Goal: Communication & Community: Answer question/provide support

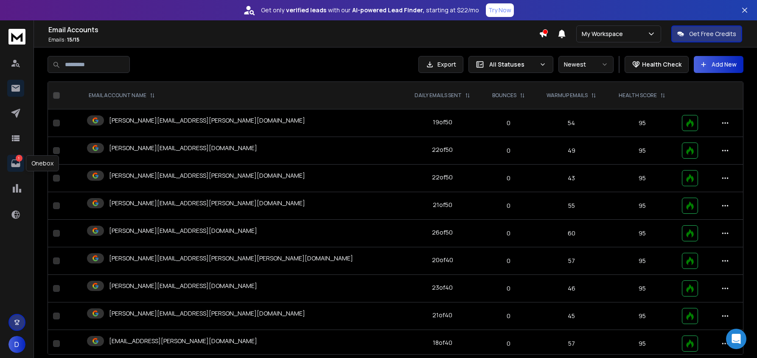
click at [15, 164] on icon at bounding box center [16, 163] width 10 height 10
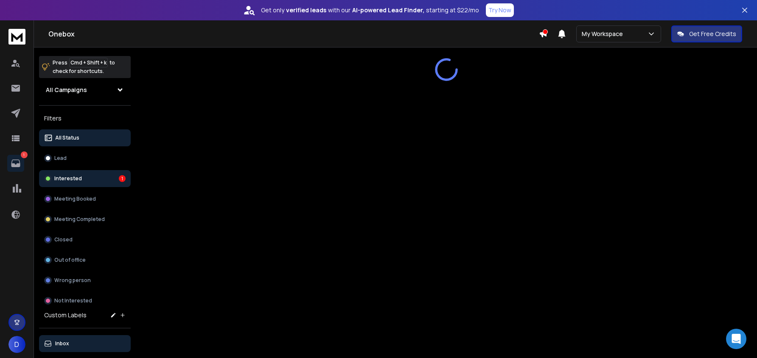
click at [95, 178] on button "Interested 1" at bounding box center [85, 178] width 92 height 17
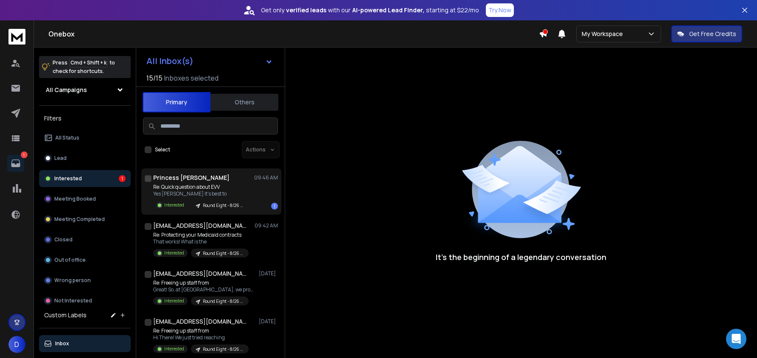
click at [202, 198] on div "Re: Quick question about EVV Yes [PERSON_NAME] it's best to Interested Round Ei…" at bounding box center [200, 197] width 95 height 26
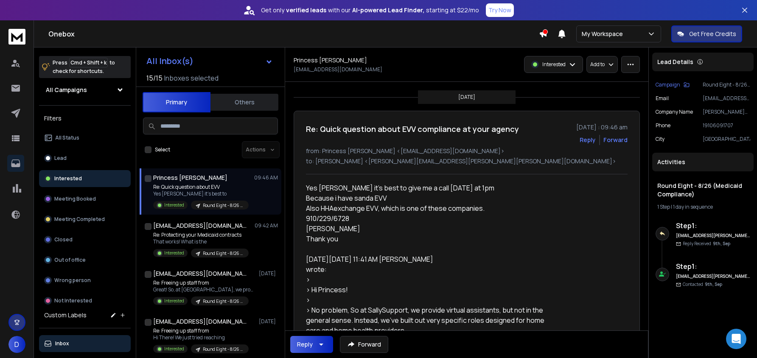
click at [726, 98] on p "[EMAIL_ADDRESS][DOMAIN_NAME]" at bounding box center [727, 98] width 48 height 7
click at [321, 333] on div "Reply Forward" at bounding box center [466, 344] width 363 height 28
drag, startPoint x: 309, startPoint y: 351, endPoint x: 311, endPoint y: 347, distance: 4.4
click at [310, 350] on button "Reply" at bounding box center [311, 344] width 43 height 17
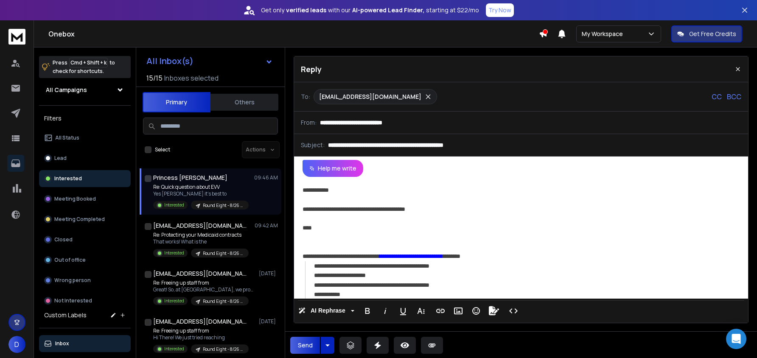
click at [437, 205] on div "**********" at bounding box center [519, 208] width 434 height 9
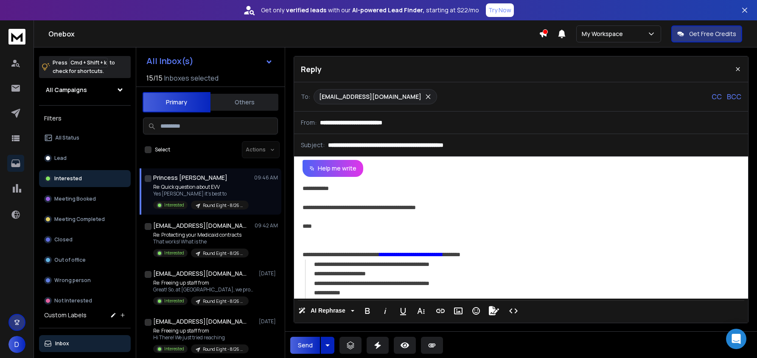
click at [302, 341] on button "Send" at bounding box center [305, 345] width 30 height 17
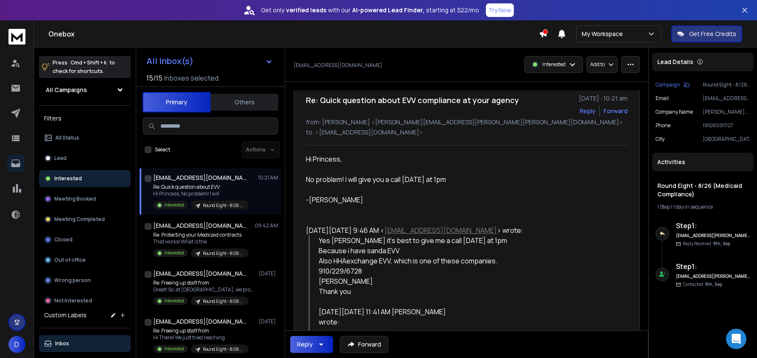
scroll to position [0, 0]
